Goal: Task Accomplishment & Management: Manage account settings

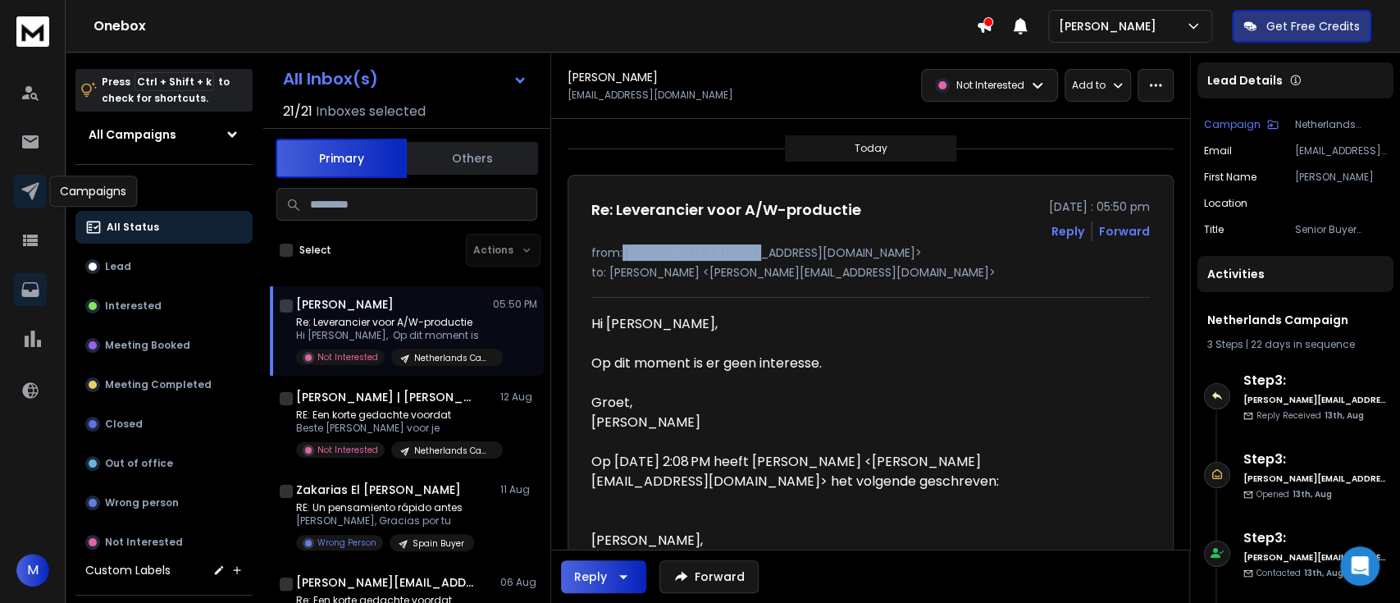
drag, startPoint x: 0, startPoint y: 0, endPoint x: 26, endPoint y: 195, distance: 197.0
click at [26, 195] on icon at bounding box center [31, 191] width 20 height 20
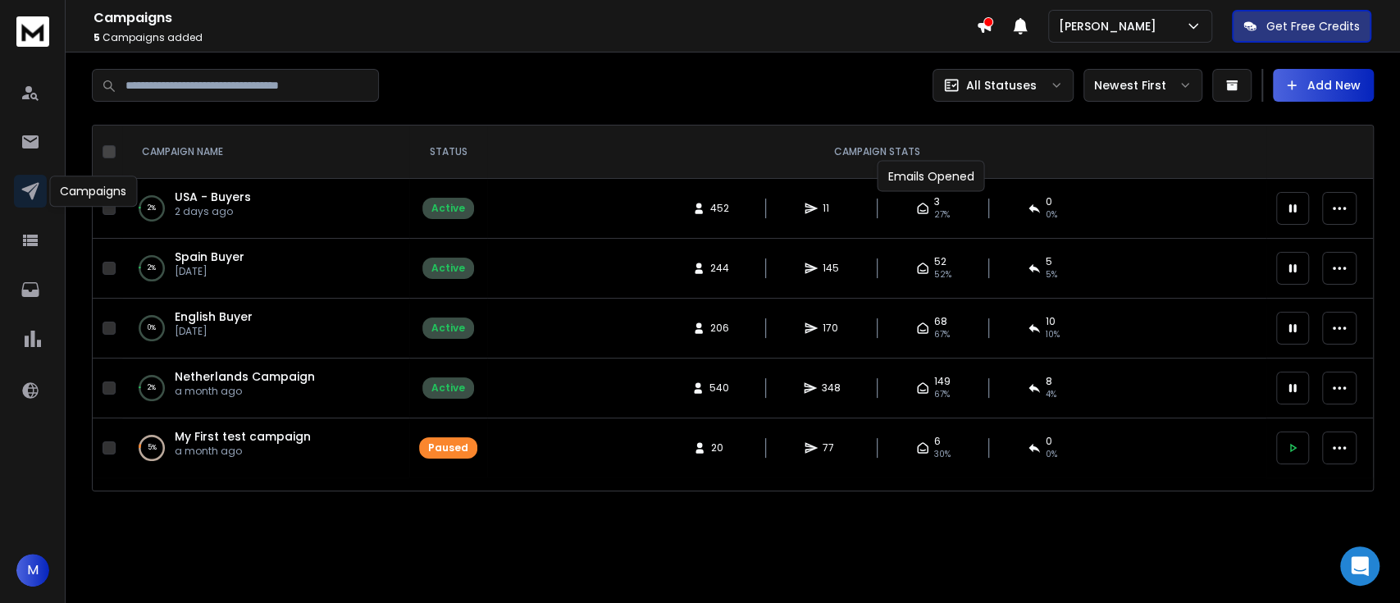
click at [926, 203] on icon at bounding box center [923, 208] width 15 height 15
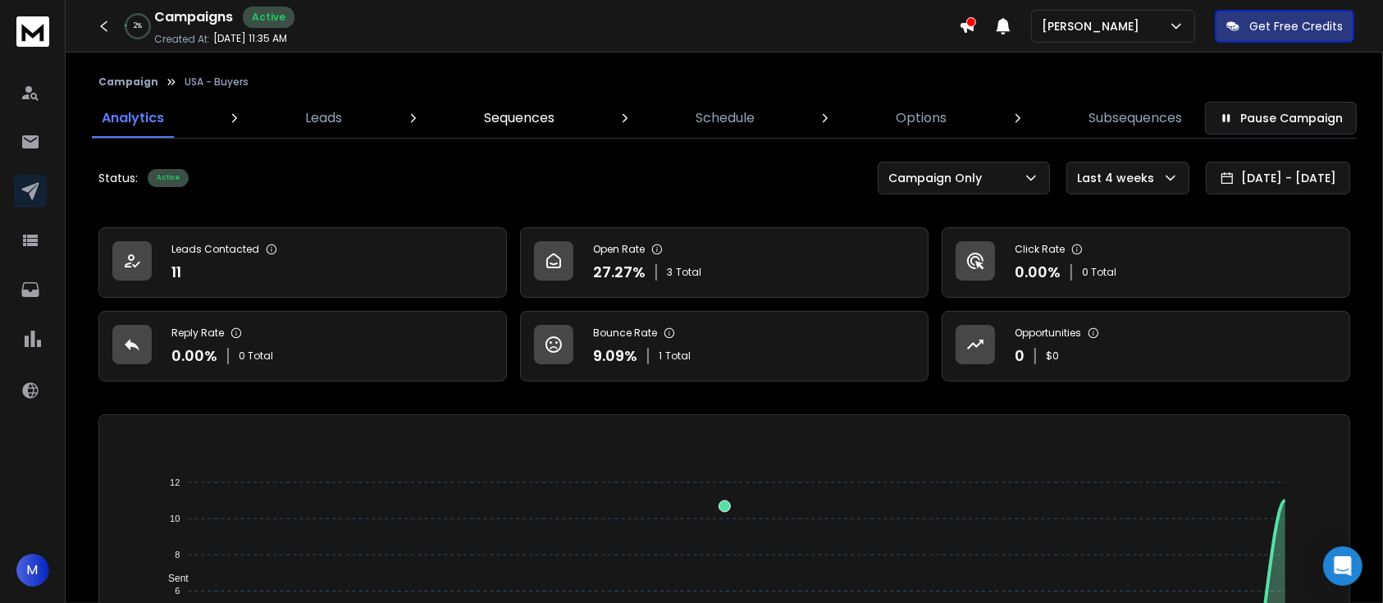
click at [507, 121] on p "Sequences" at bounding box center [519, 118] width 71 height 20
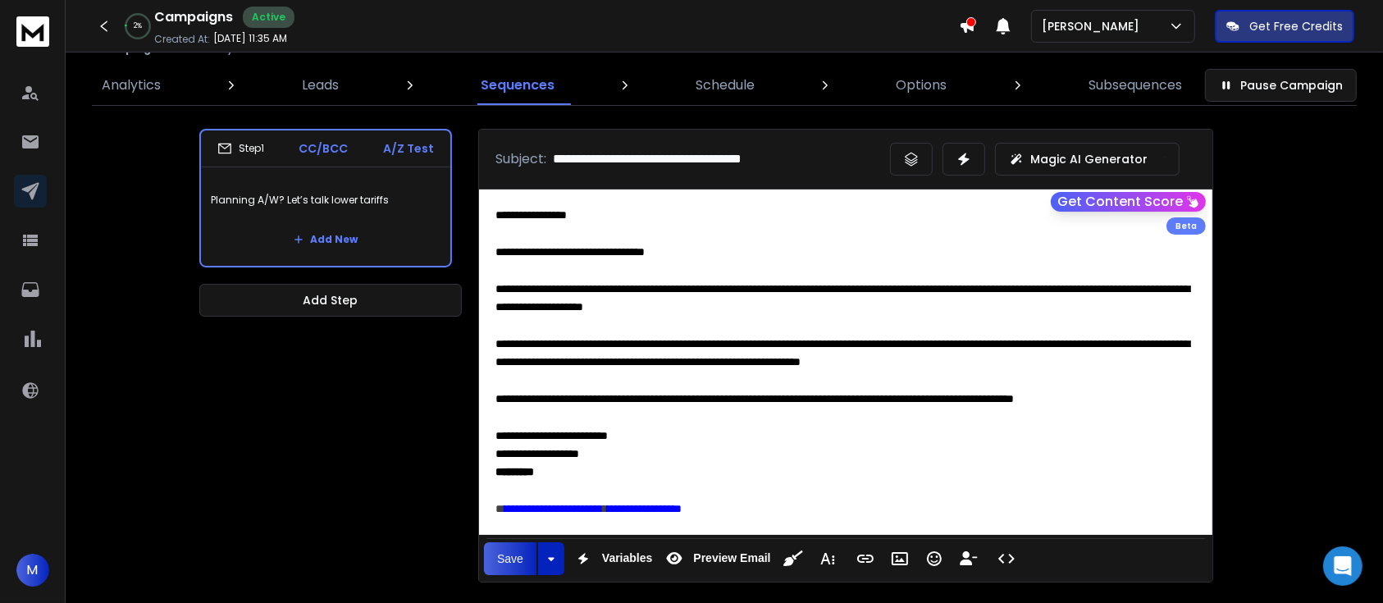
scroll to position [34, 0]
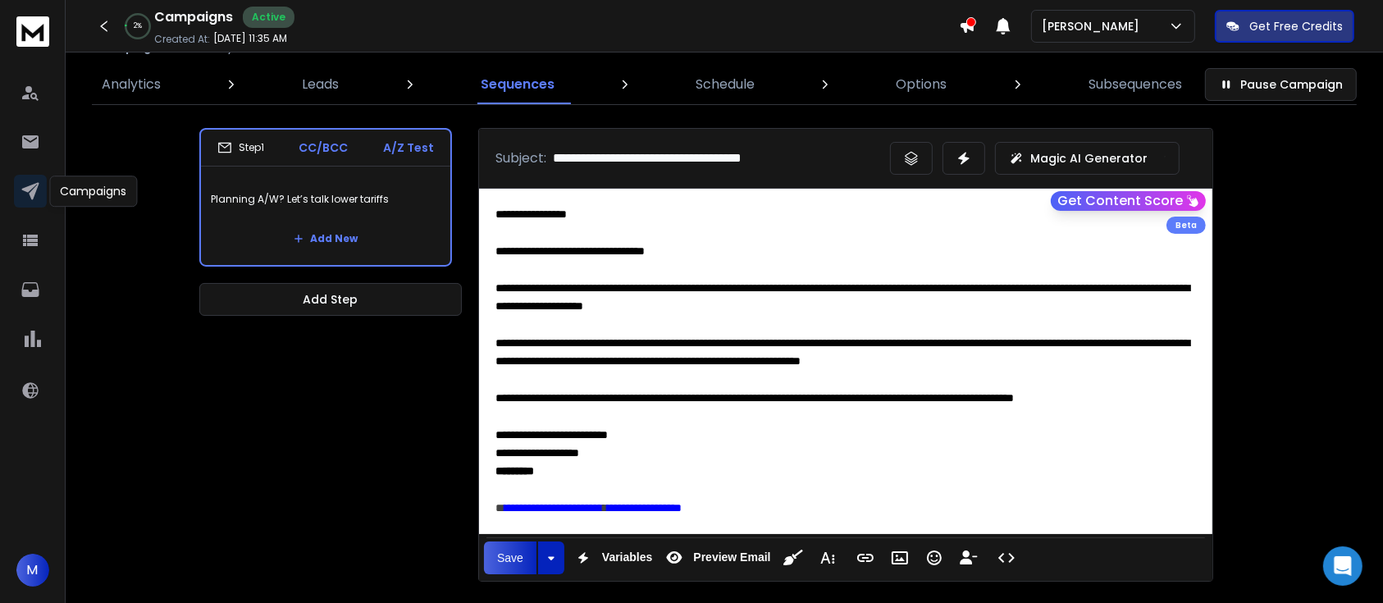
click at [36, 207] on link at bounding box center [30, 191] width 33 height 33
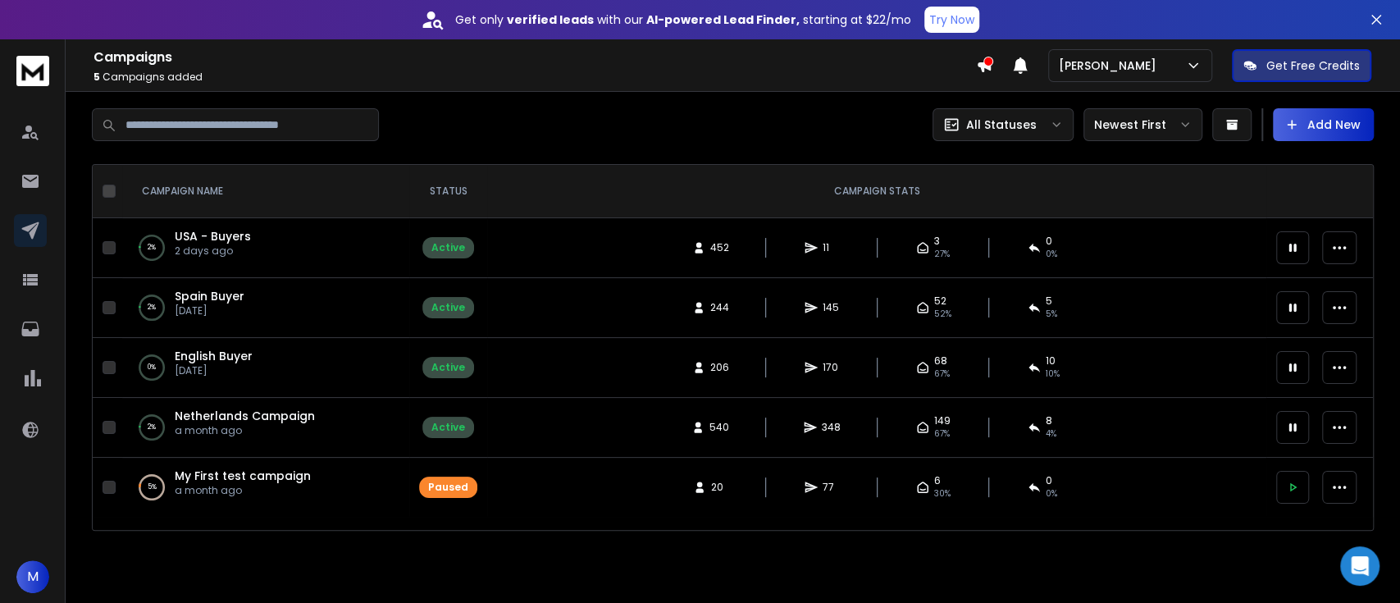
click at [1380, 18] on icon at bounding box center [1376, 19] width 15 height 15
